Goal: Task Accomplishment & Management: Manage account settings

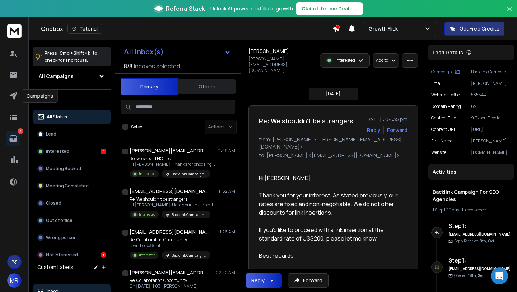
scroll to position [272, 0]
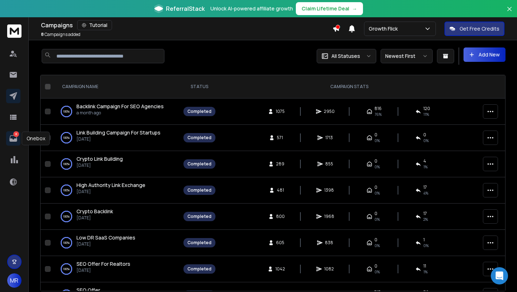
click at [16, 136] on p "8" at bounding box center [16, 134] width 6 height 6
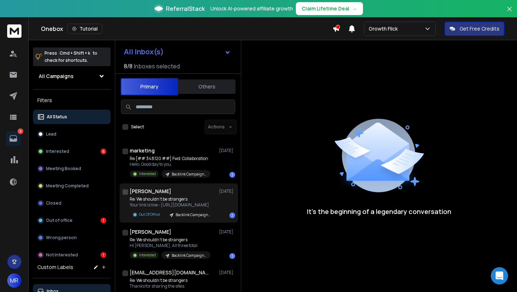
click at [157, 192] on h1 "Aristide Basque" at bounding box center [151, 191] width 42 height 7
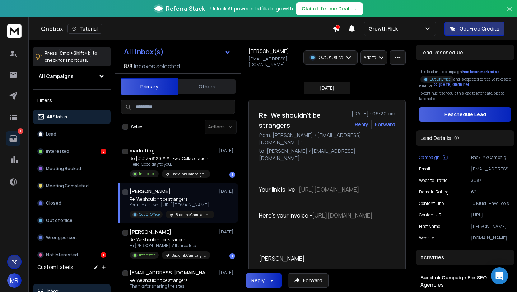
click at [332, 55] on p "Out Of Office" at bounding box center [331, 58] width 24 height 6
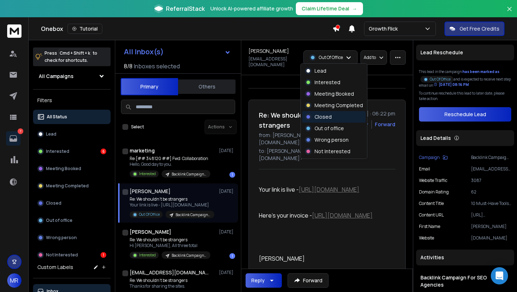
click at [329, 116] on p "Closed" at bounding box center [323, 116] width 17 height 7
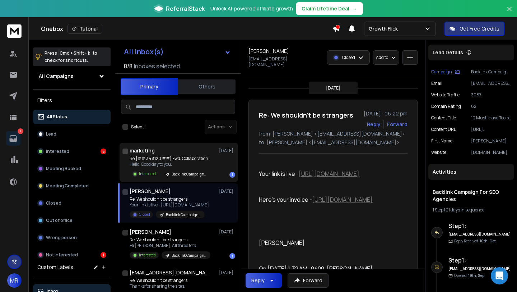
click at [168, 161] on p "Hello, Good day to you." at bounding box center [170, 164] width 81 height 6
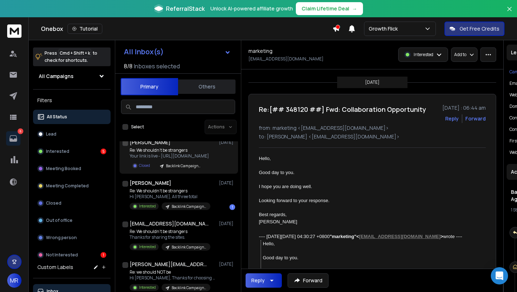
scroll to position [51, 0]
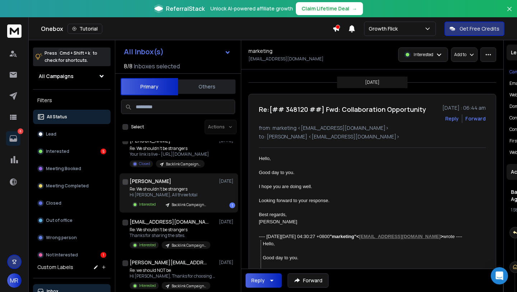
click at [177, 188] on p "Re: We shouldn't be strangers" at bounding box center [170, 189] width 81 height 6
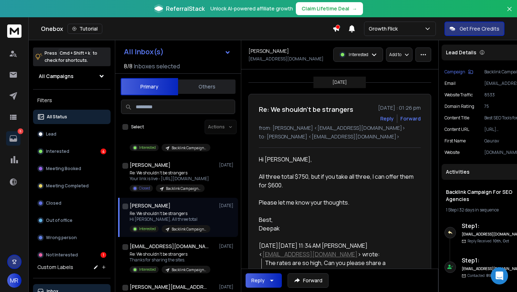
scroll to position [0, 0]
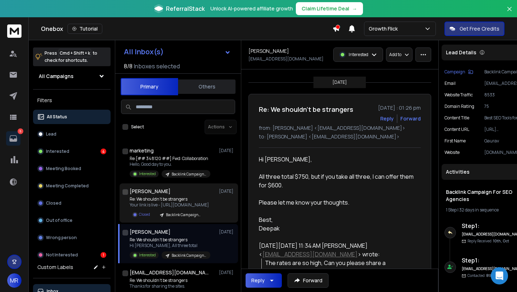
click at [167, 209] on div "Re: We shouldn't be strangers Your link is live - https://www.k6agency.com/high…" at bounding box center [169, 207] width 79 height 22
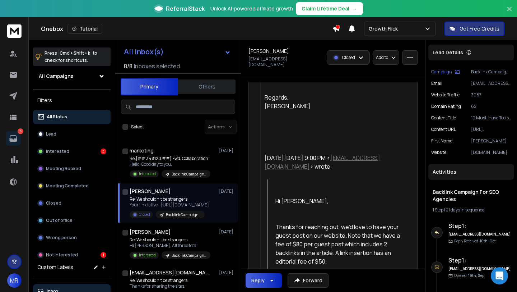
scroll to position [547, 0]
